Goal: Navigation & Orientation: Find specific page/section

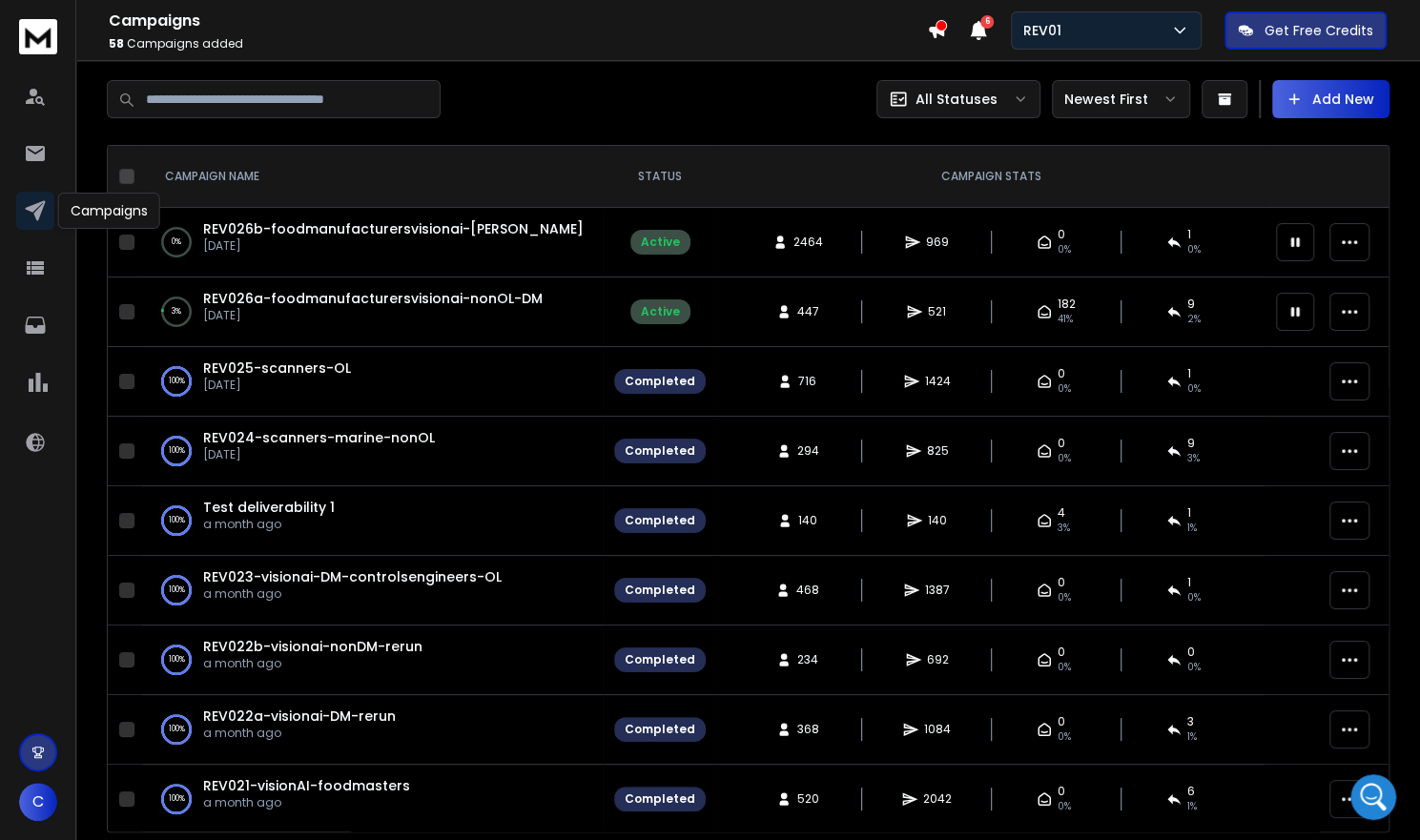
click at [1103, 28] on div "REV01" at bounding box center [1106, 31] width 166 height 19
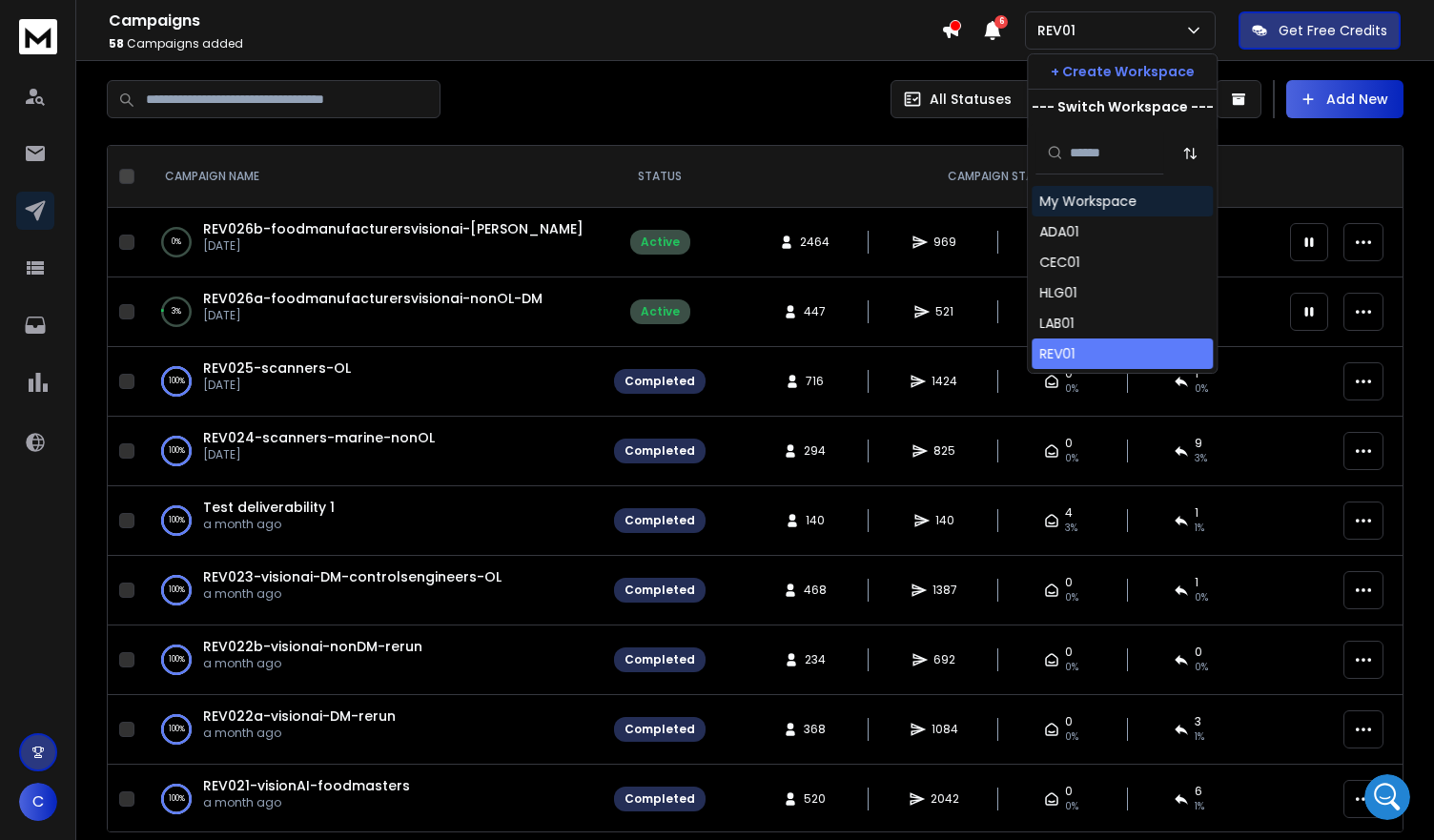
click at [1100, 207] on div "My Workspace" at bounding box center [1087, 201] width 97 height 19
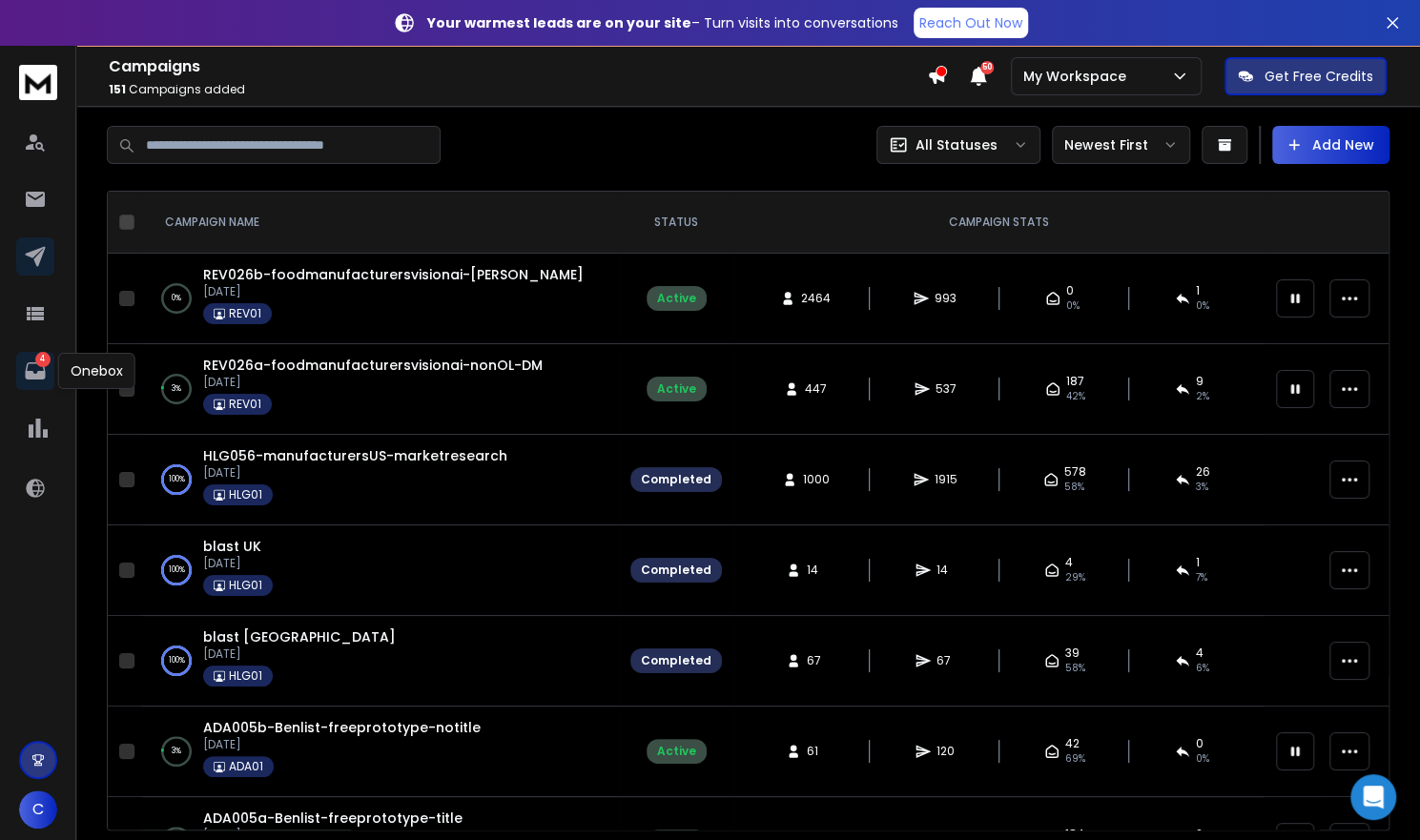
click at [37, 377] on icon at bounding box center [35, 371] width 20 height 17
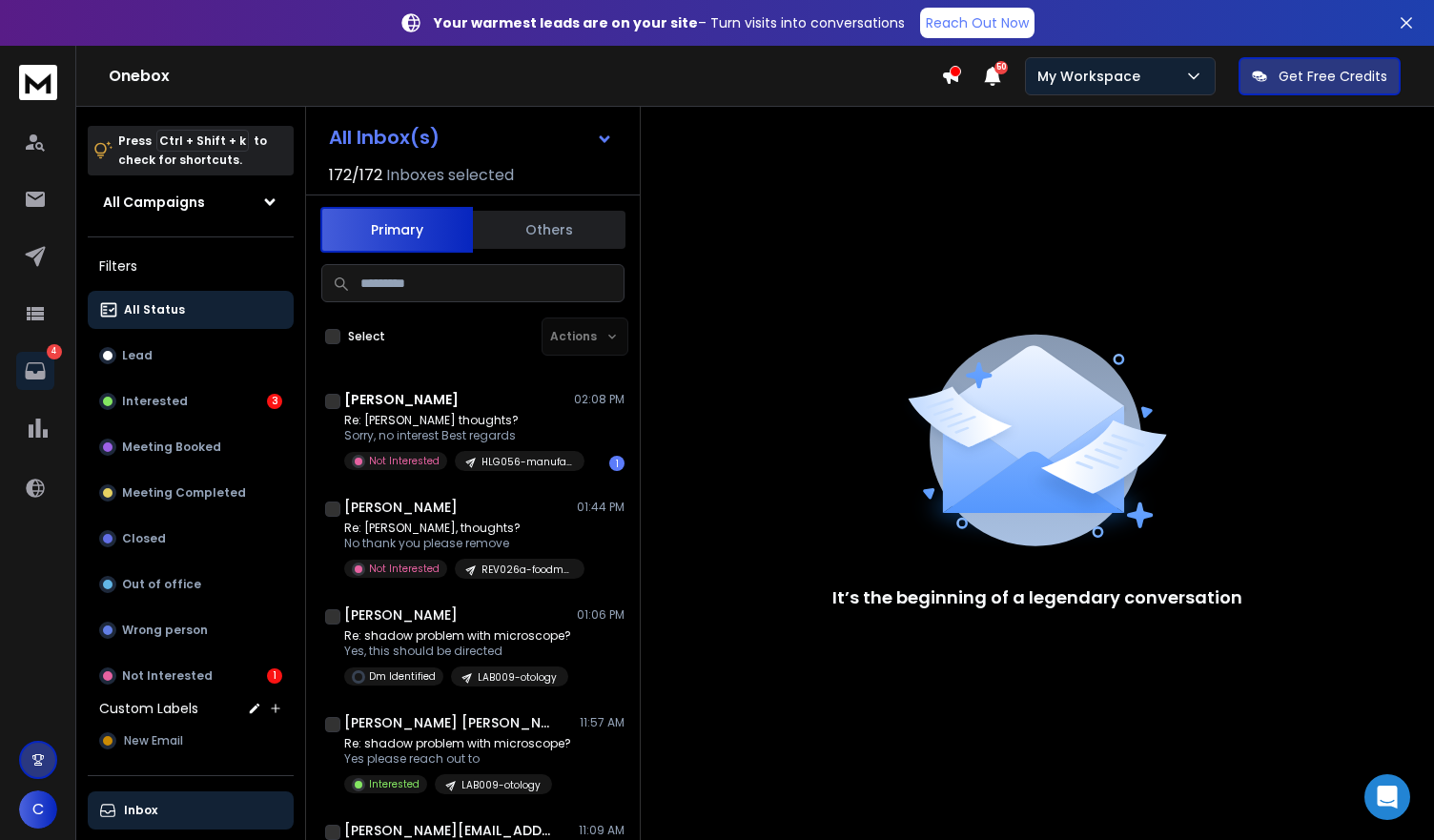
click at [1129, 76] on p "My Workspace" at bounding box center [1092, 76] width 111 height 19
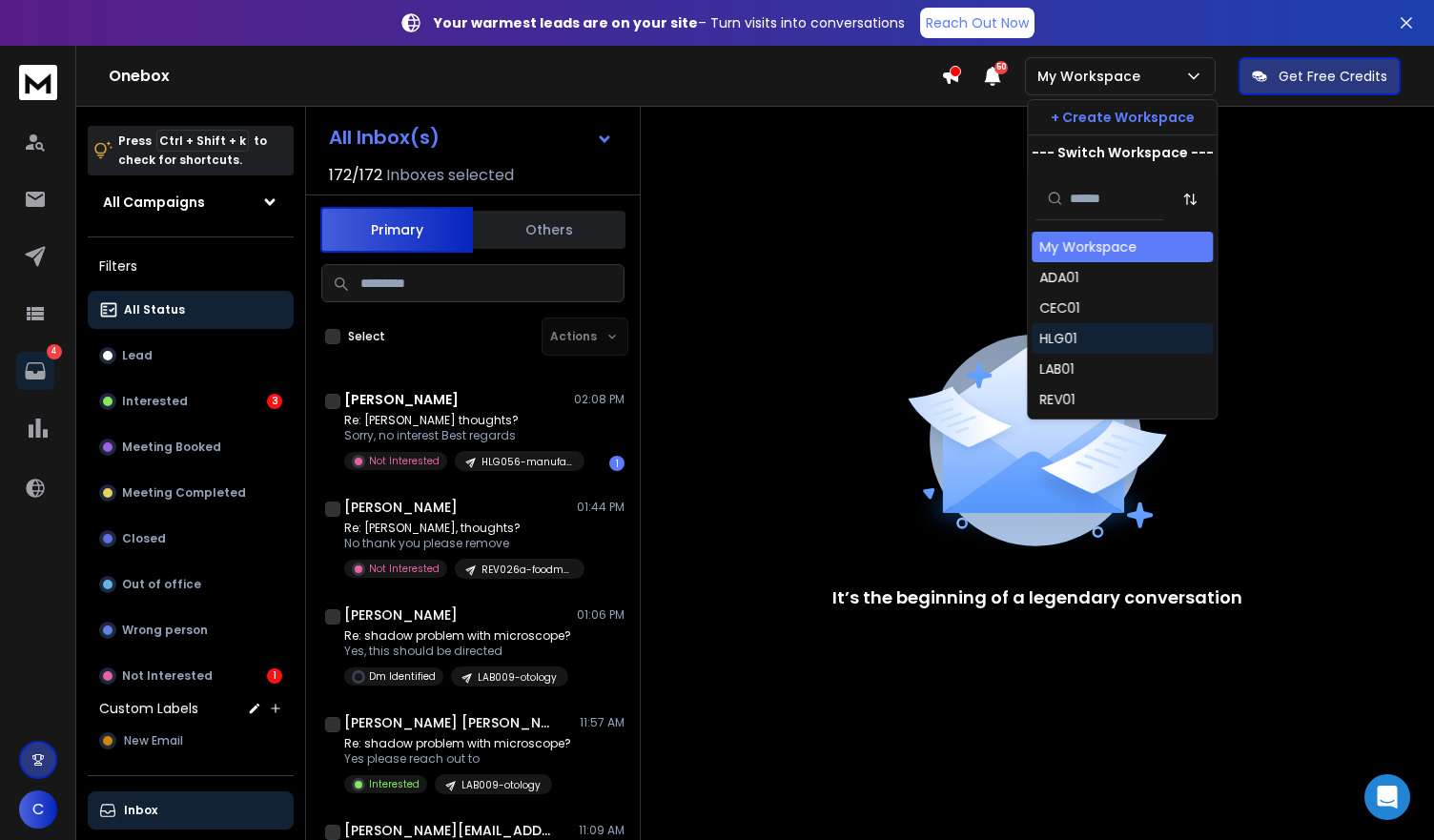
click at [1099, 334] on div "HLG01" at bounding box center [1122, 338] width 181 height 31
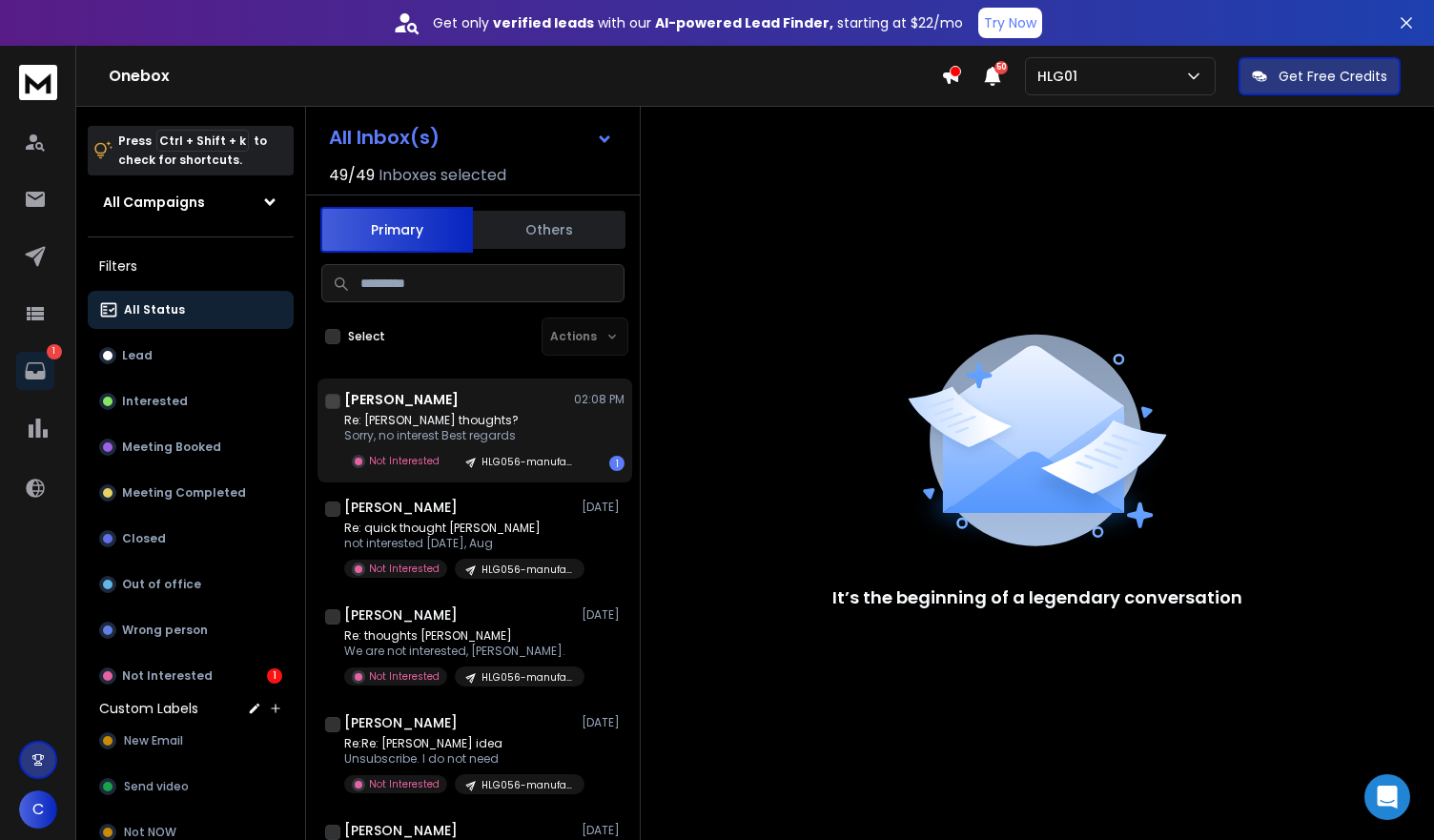
click at [517, 408] on div "Rainer Mueller 02:08 PM" at bounding box center [484, 400] width 281 height 19
